Goal: Task Accomplishment & Management: Manage account settings

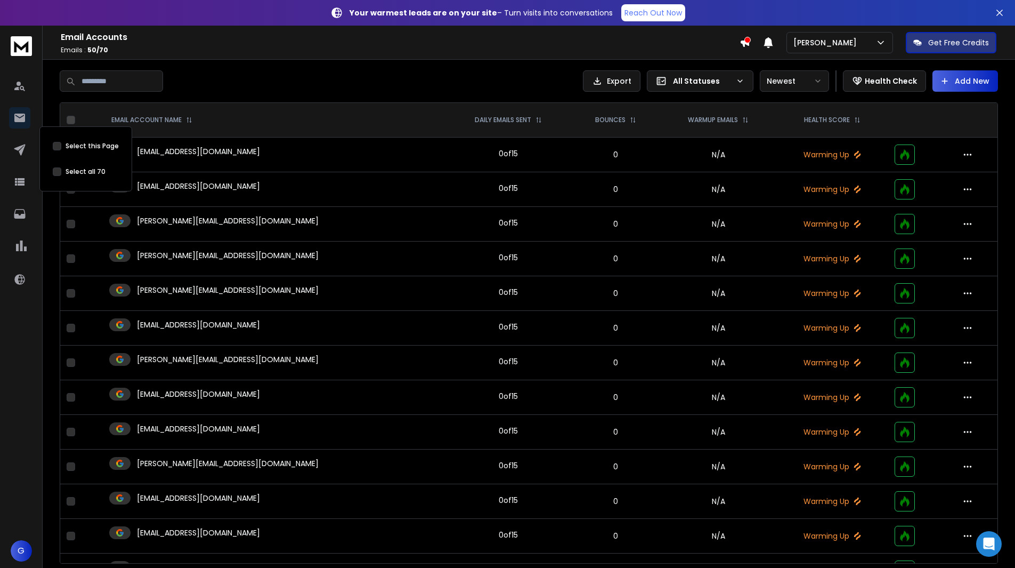
click at [69, 120] on button "Select this Page" at bounding box center [71, 120] width 9 height 9
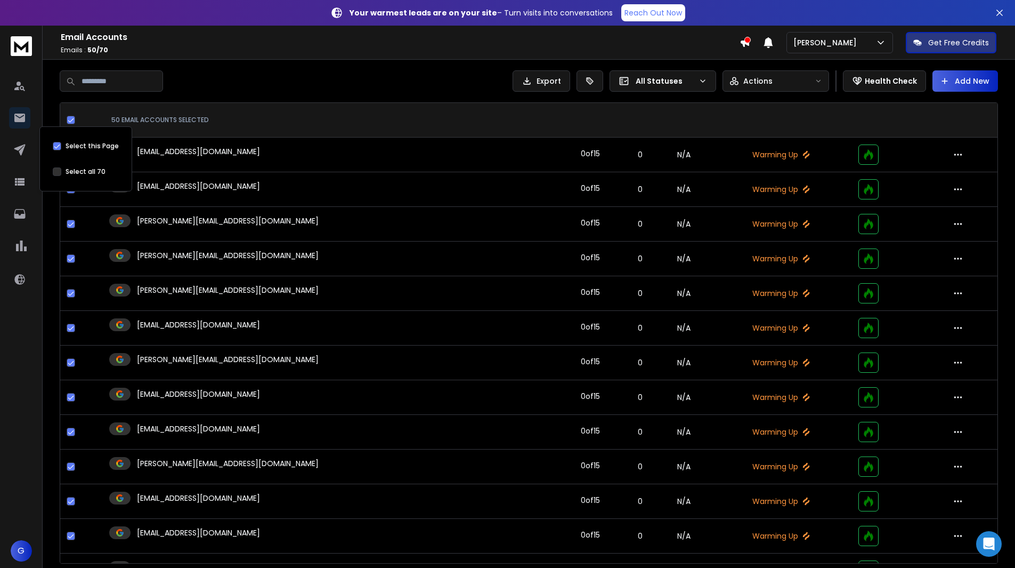
click at [69, 120] on button "Select this Page" at bounding box center [71, 120] width 9 height 9
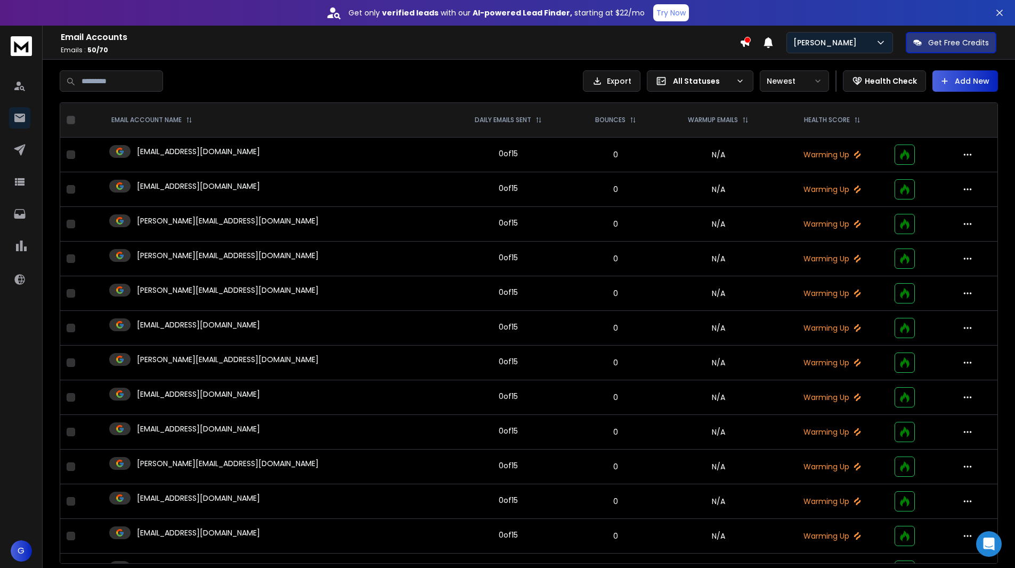
click at [858, 47] on div "[PERSON_NAME]" at bounding box center [840, 42] width 93 height 11
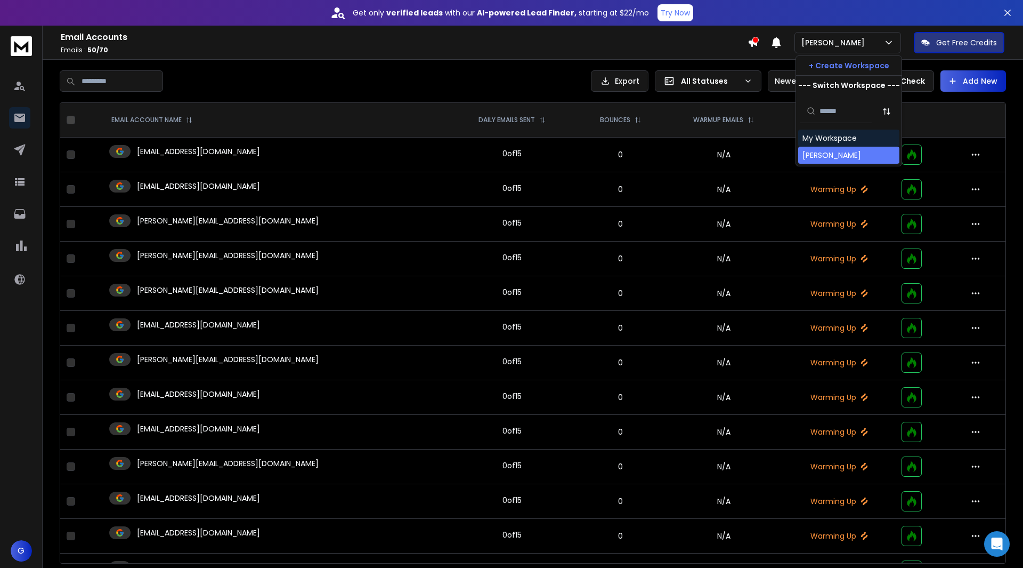
click at [862, 137] on div "My Workspace" at bounding box center [848, 138] width 101 height 17
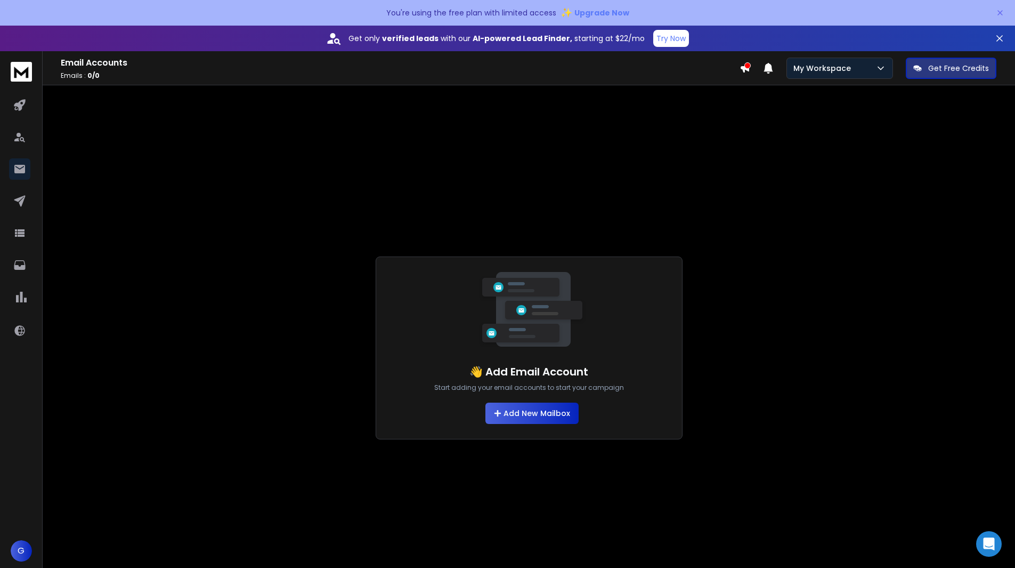
click at [859, 68] on div "My Workspace" at bounding box center [840, 68] width 93 height 11
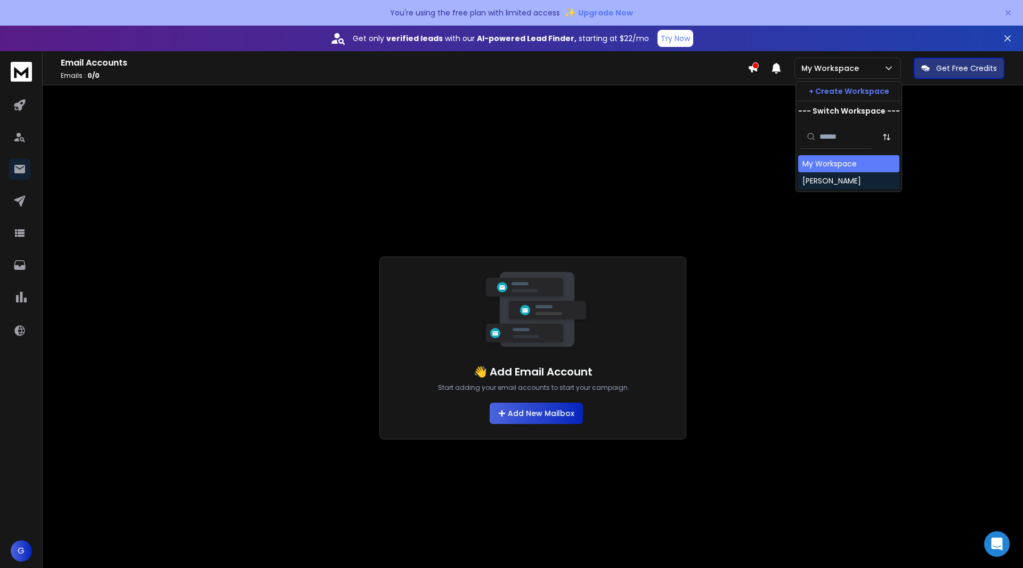
click at [849, 177] on div "[PERSON_NAME]" at bounding box center [832, 180] width 59 height 11
